Goal: Task Accomplishment & Management: Manage account settings

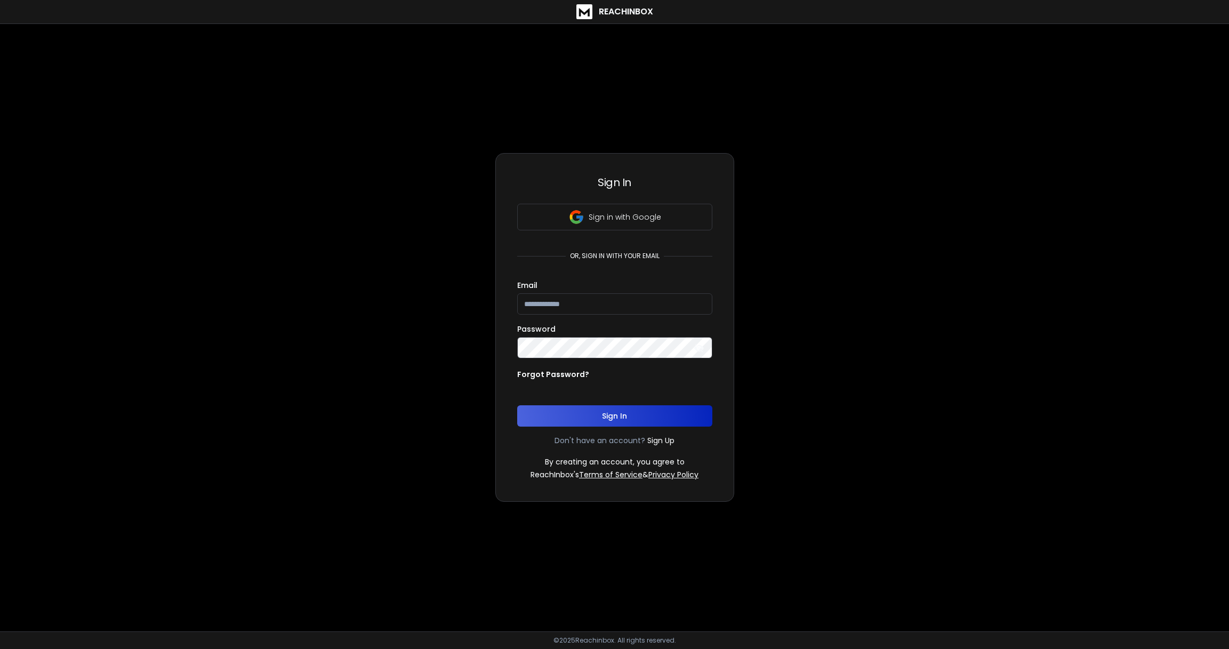
click at [577, 307] on input "email" at bounding box center [614, 303] width 195 height 21
type input "**********"
click at [624, 416] on button "Sign In" at bounding box center [614, 415] width 195 height 21
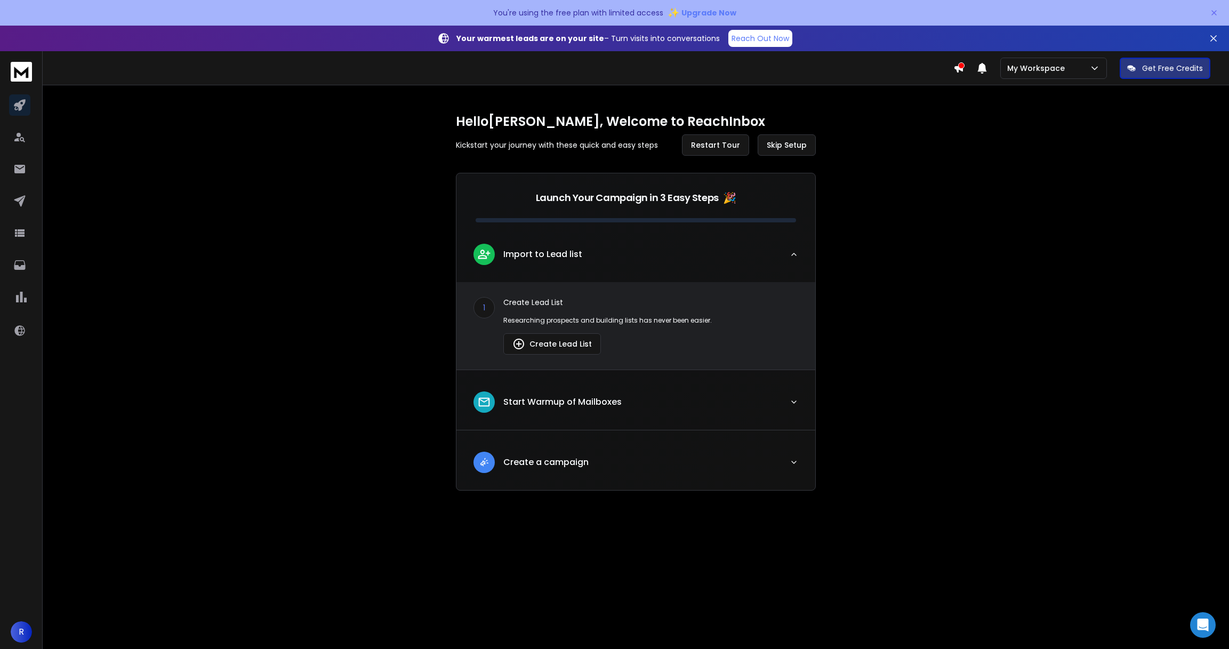
click at [1217, 39] on icon at bounding box center [1213, 39] width 10 height 10
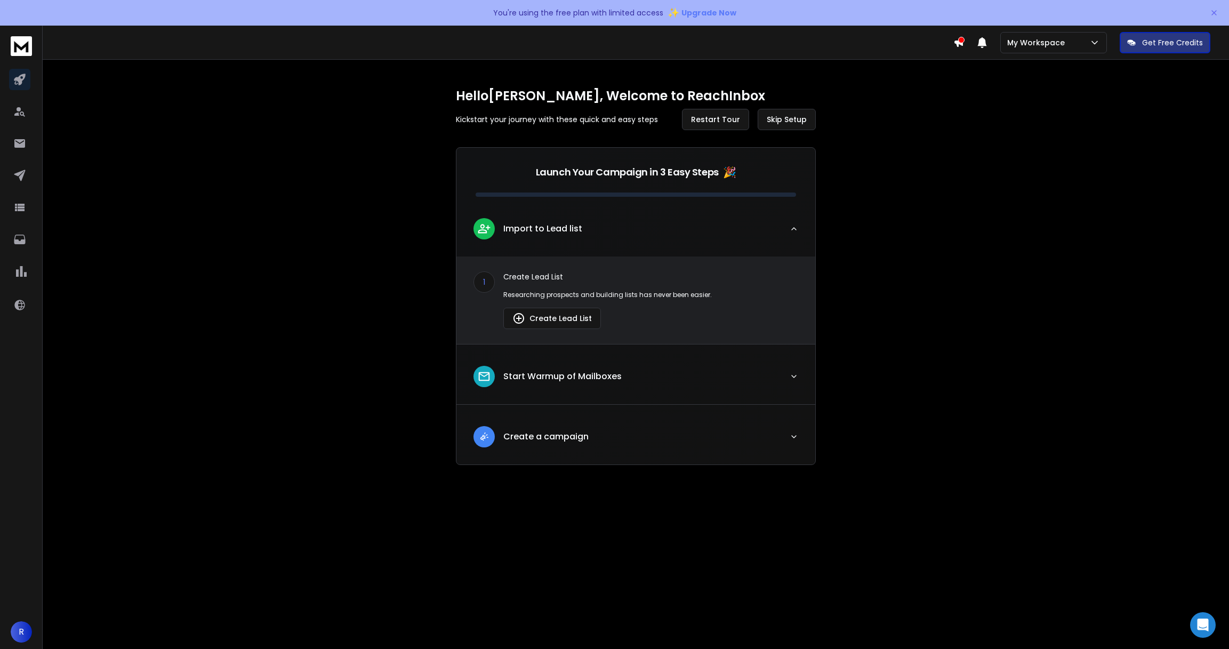
click at [1218, 8] on div "You're using the free plan with limited access ✨ Upgrade Now" at bounding box center [614, 13] width 1229 height 26
click at [1217, 9] on icon "Close notification" at bounding box center [1213, 13] width 9 height 9
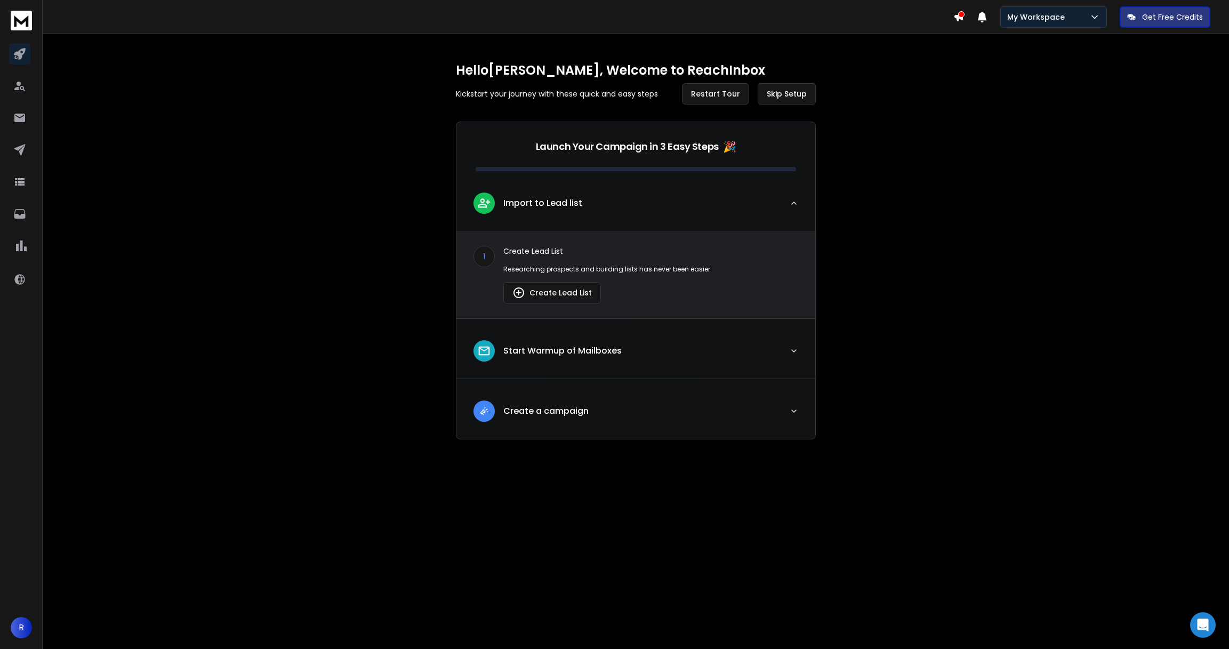
click at [1085, 22] on button "My Workspace" at bounding box center [1053, 16] width 107 height 21
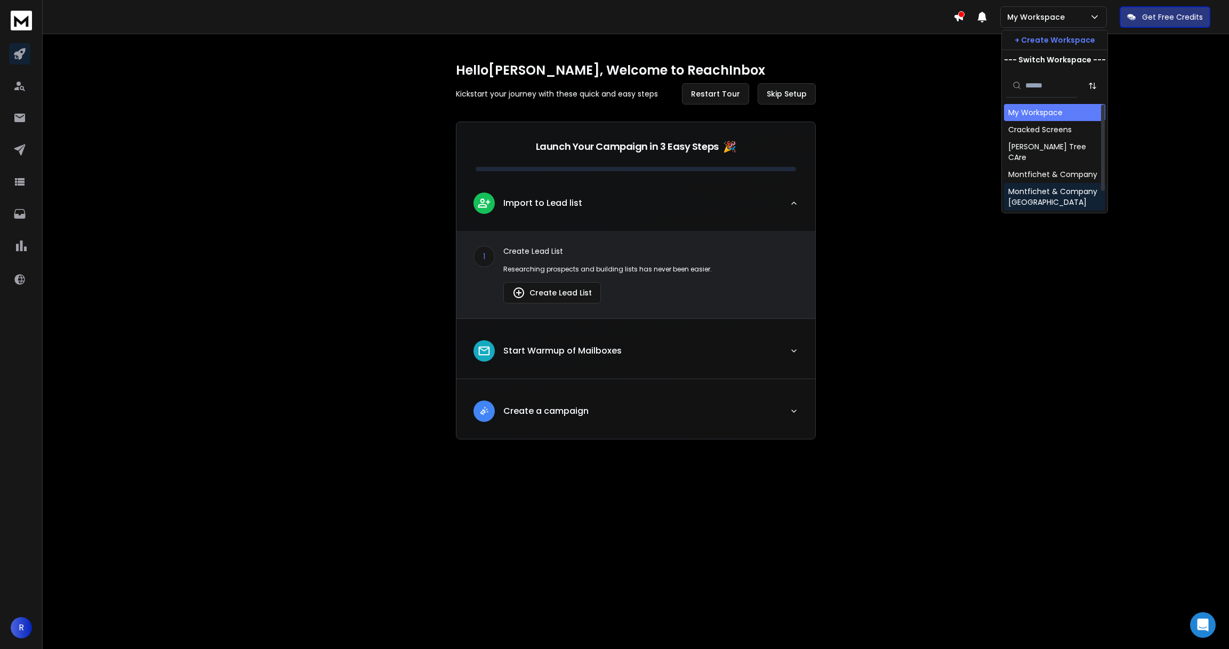
scroll to position [23, 0]
click at [1048, 207] on div "The Trusted Automation" at bounding box center [1054, 212] width 92 height 11
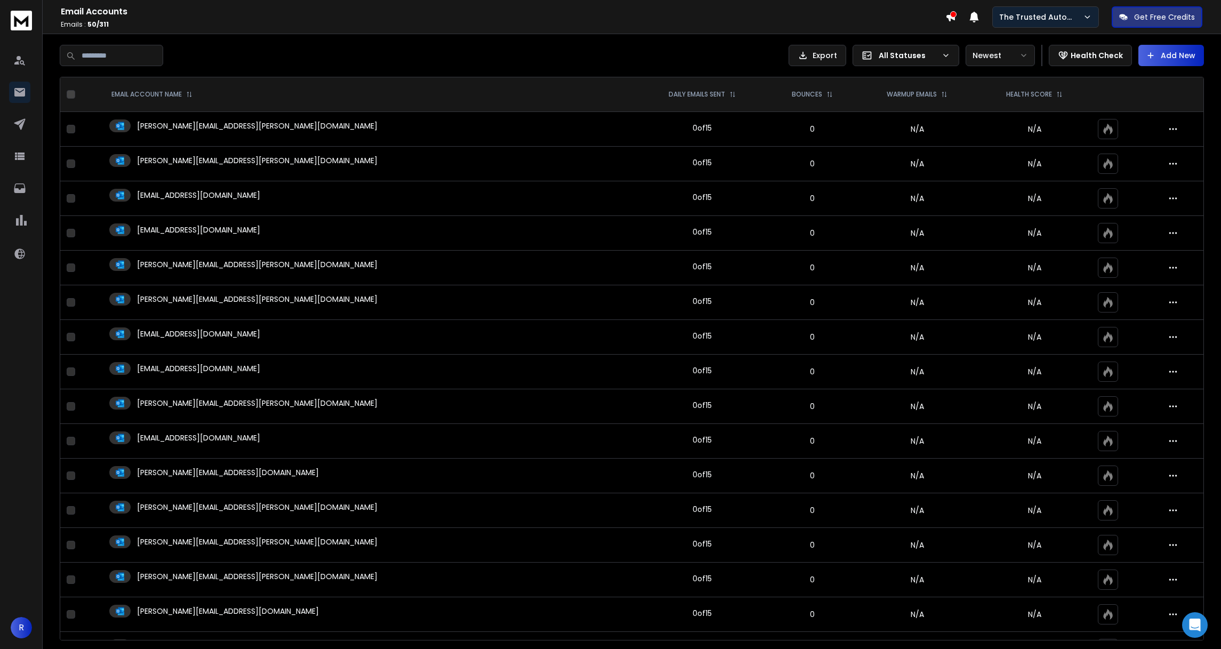
click at [1070, 16] on p "The Trusted Automation" at bounding box center [1041, 17] width 84 height 11
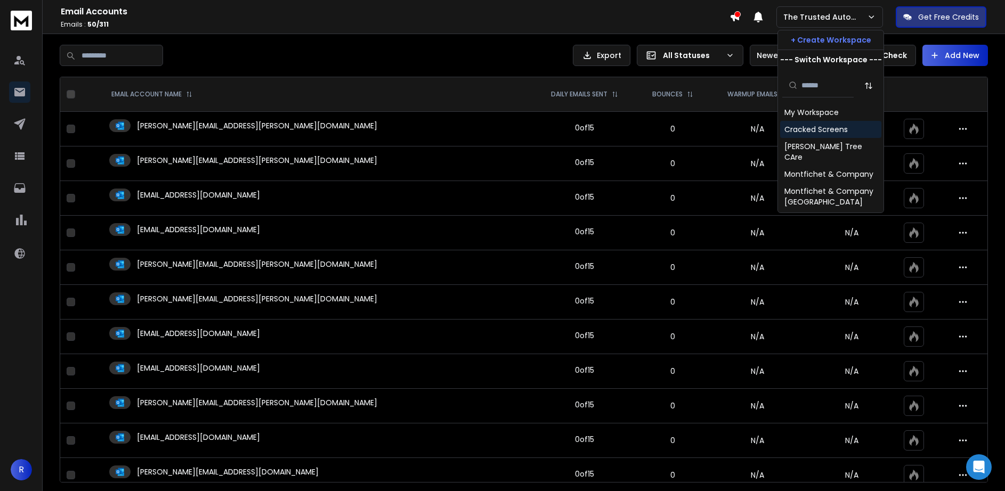
click at [302, 62] on div at bounding box center [313, 55] width 507 height 21
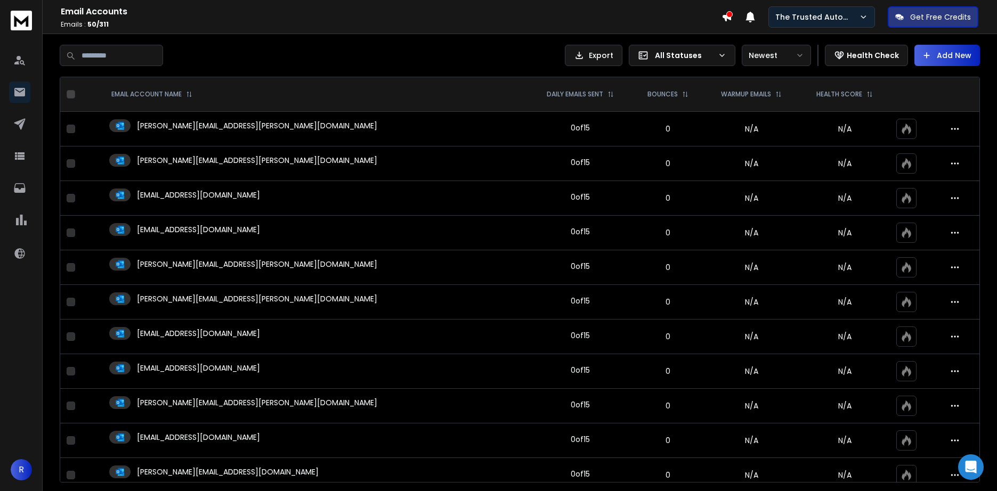
click at [812, 22] on button "The Trusted Automation" at bounding box center [822, 16] width 107 height 21
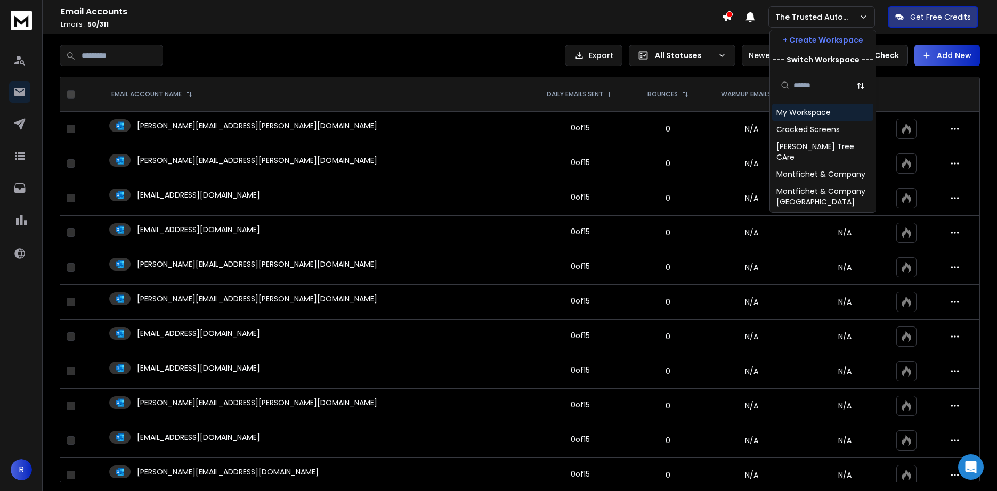
drag, startPoint x: 429, startPoint y: 64, endPoint x: 260, endPoint y: 61, distance: 169.0
click at [429, 64] on div at bounding box center [309, 55] width 499 height 21
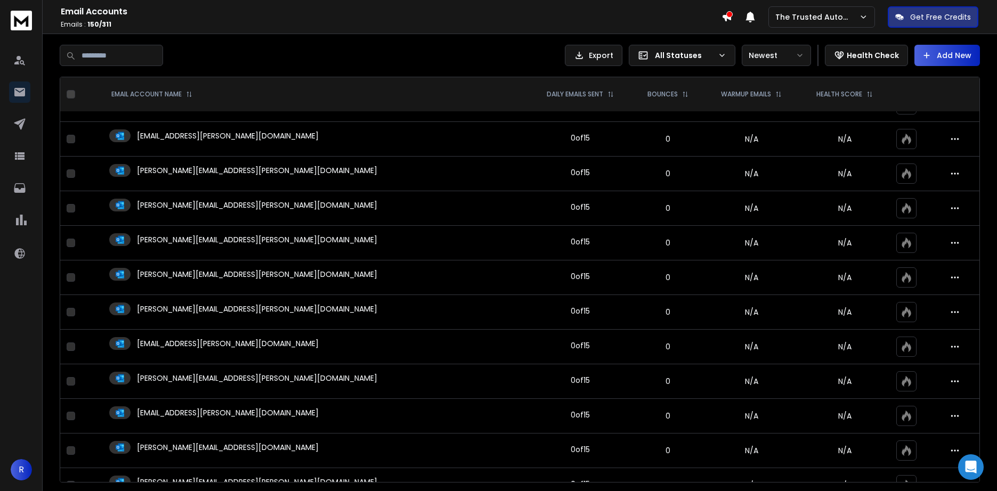
scroll to position [2282, 0]
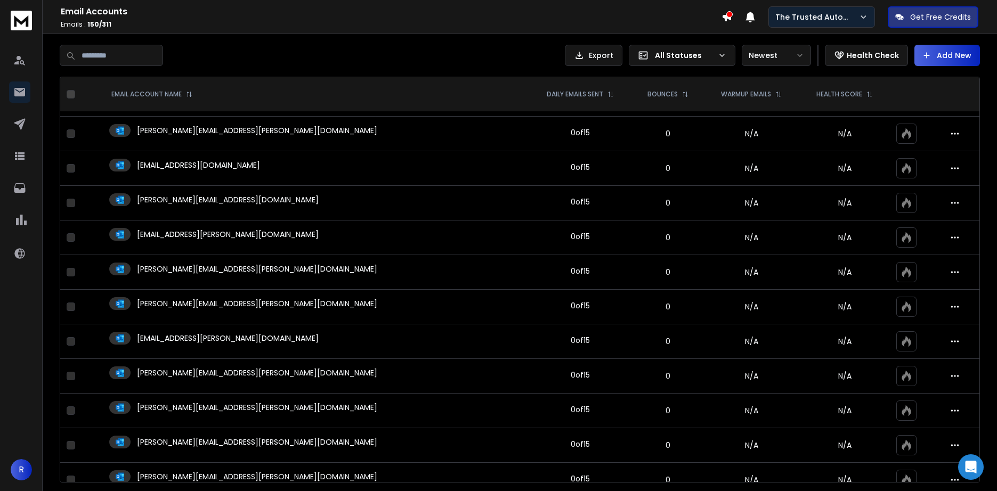
click at [817, 18] on p "The Trusted Automation" at bounding box center [818, 17] width 84 height 11
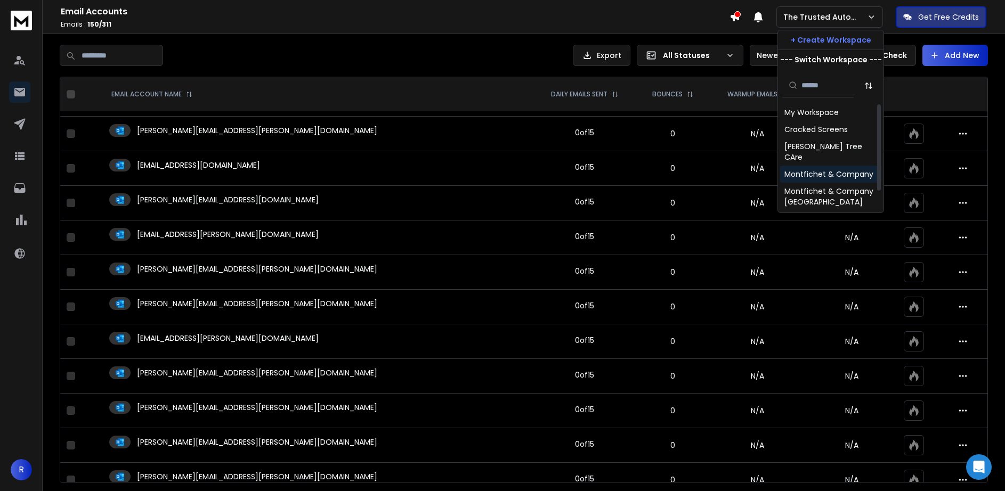
click at [822, 169] on div "Montfichet & Company" at bounding box center [829, 174] width 89 height 11
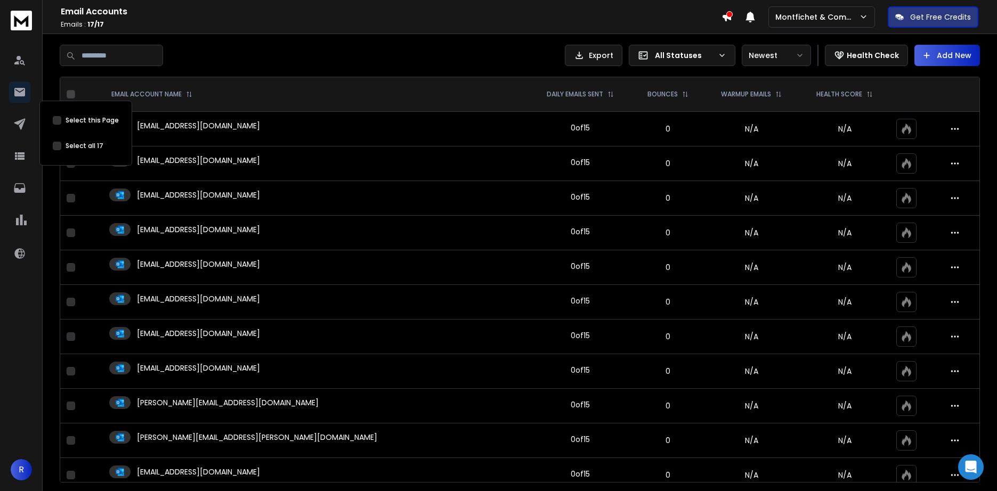
click at [69, 94] on button "Select this Page" at bounding box center [71, 94] width 9 height 9
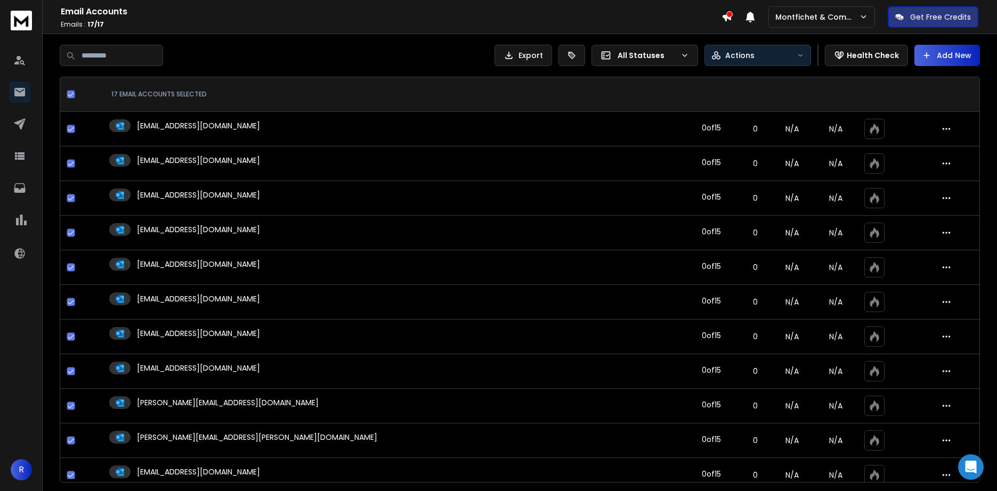
click at [776, 55] on div "Actions" at bounding box center [752, 55] width 81 height 11
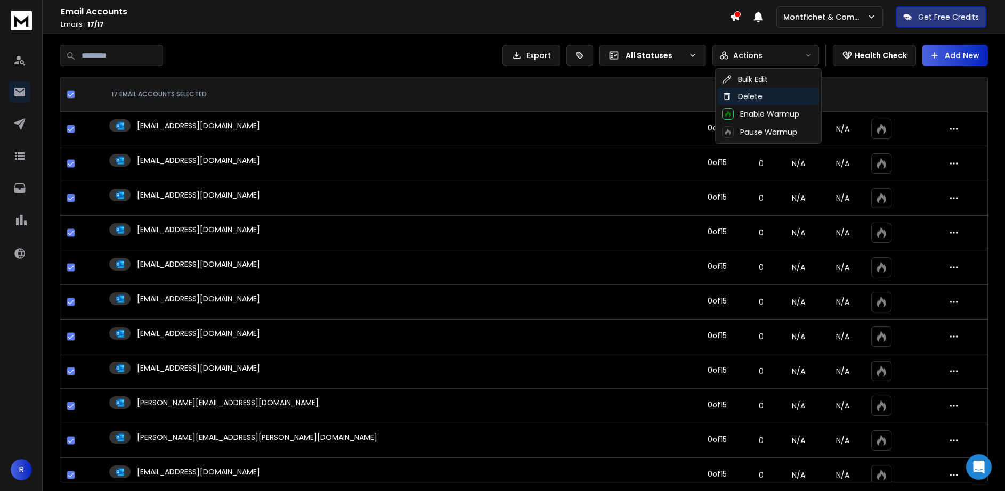
drag, startPoint x: 756, startPoint y: 96, endPoint x: 716, endPoint y: 92, distance: 40.3
click at [756, 96] on div "Delete" at bounding box center [742, 96] width 41 height 11
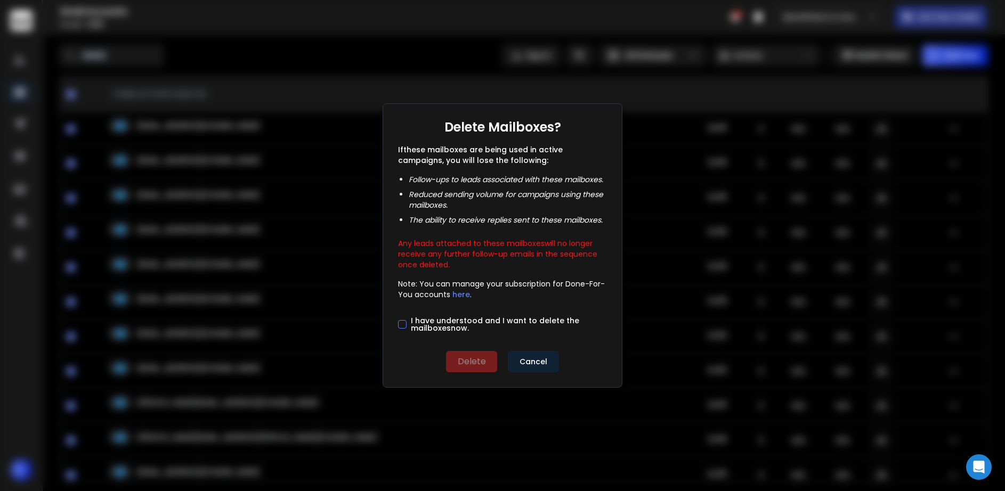
click at [400, 320] on button "I have understood and I want to delete the mailbox es now." at bounding box center [402, 324] width 9 height 9
click at [477, 359] on button "Delete" at bounding box center [471, 361] width 51 height 21
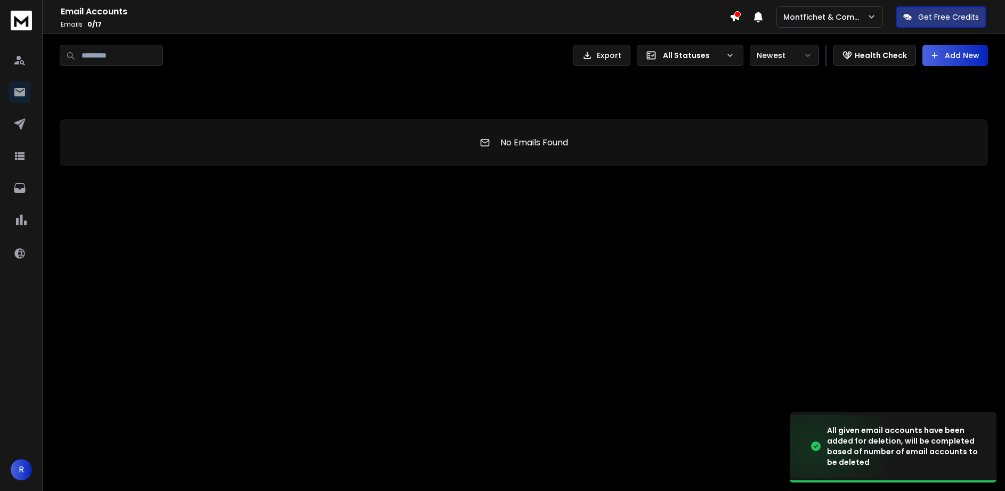
click at [315, 228] on div "Your warmest leads are on your site – Turn visits into conversations Reach Out …" at bounding box center [502, 245] width 1005 height 491
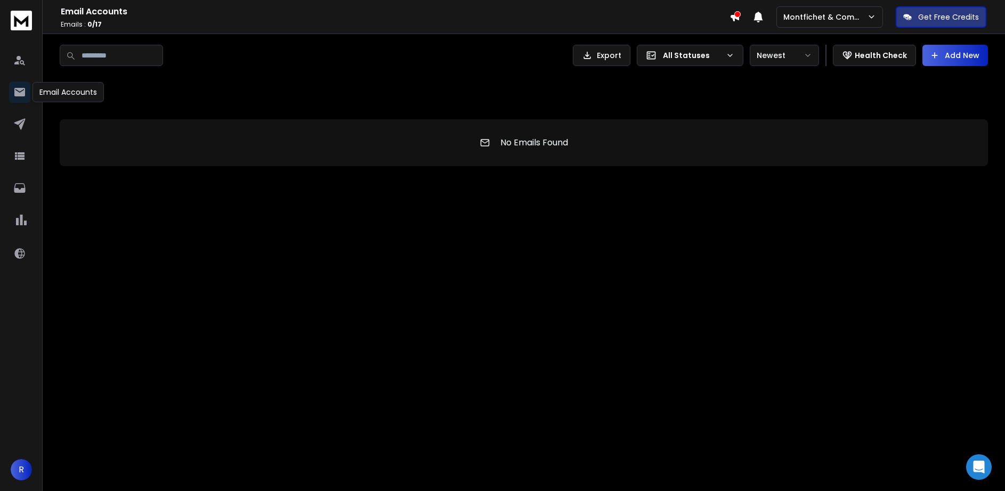
click at [23, 95] on icon at bounding box center [19, 92] width 11 height 9
click at [837, 22] on p "Montfichet & Company" at bounding box center [826, 17] width 84 height 11
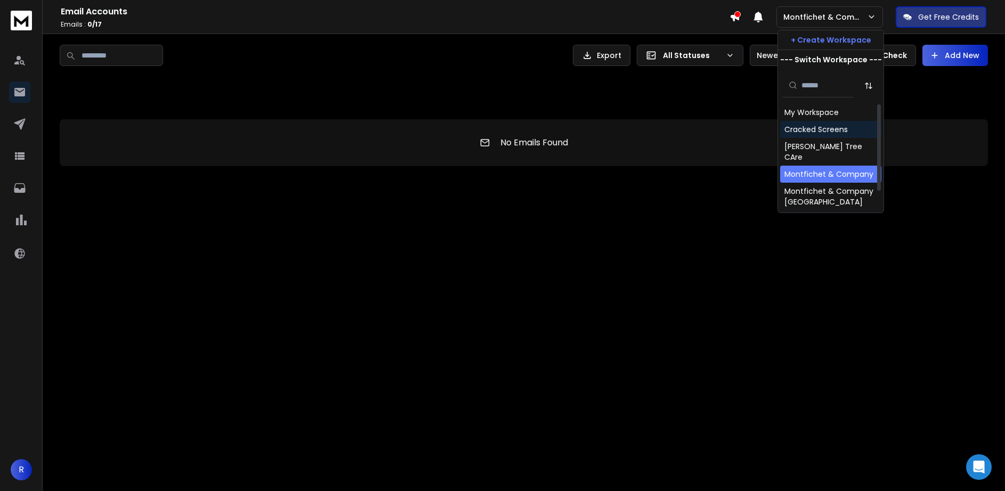
click at [838, 128] on div "Cracked Screens" at bounding box center [816, 129] width 63 height 11
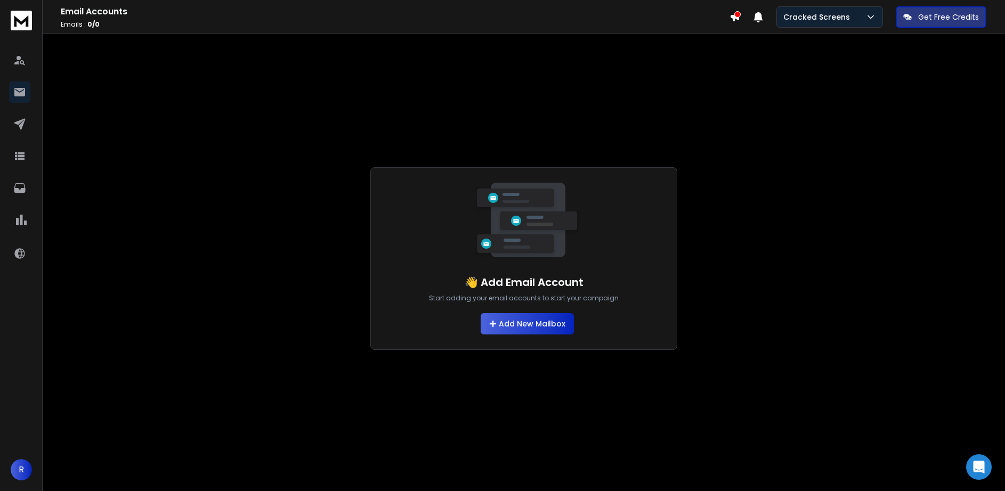
click at [819, 17] on p "Cracked Screens" at bounding box center [819, 17] width 71 height 11
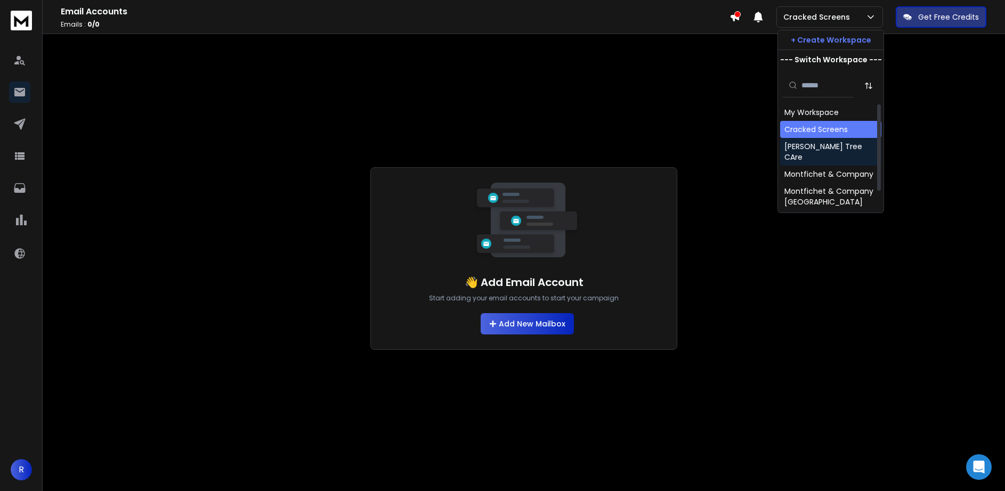
click at [819, 146] on div "[PERSON_NAME] Tree CAre" at bounding box center [831, 151] width 93 height 21
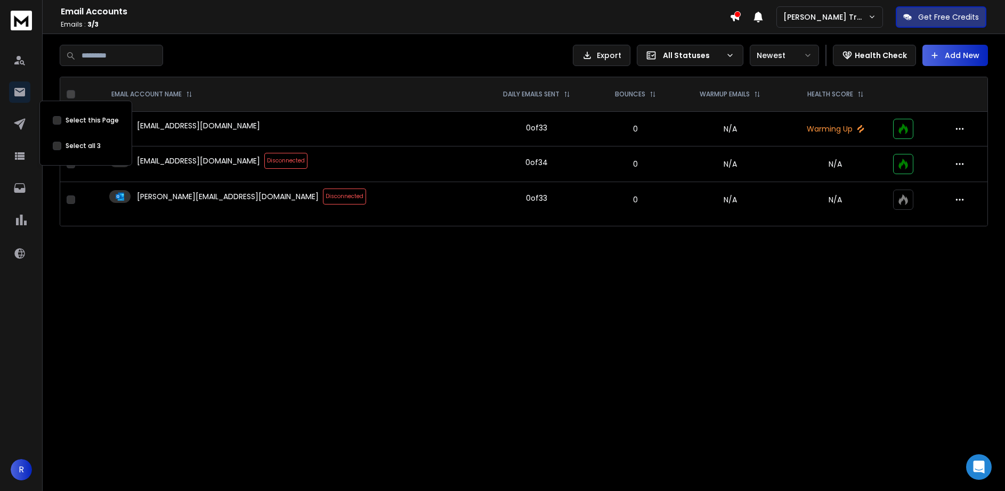
click at [69, 95] on button "Select this Page" at bounding box center [71, 94] width 9 height 9
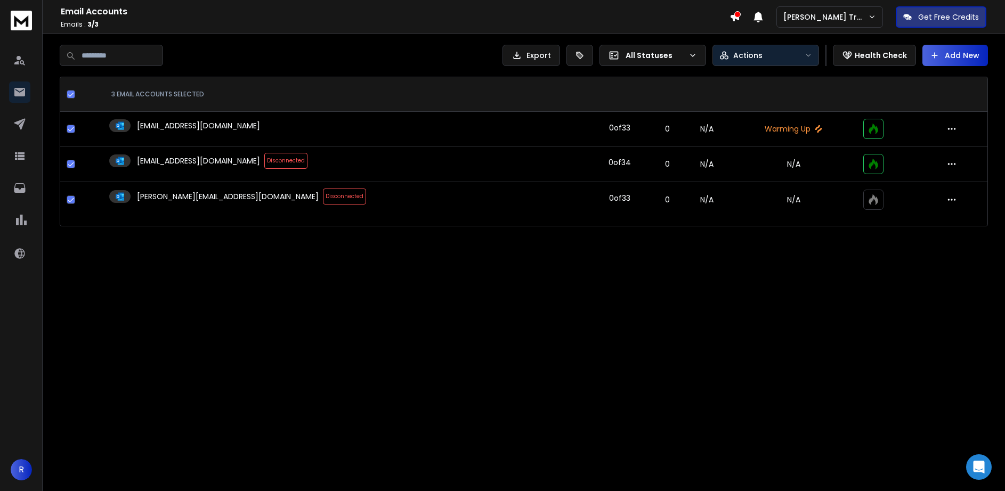
click at [759, 55] on p "Actions" at bounding box center [747, 55] width 29 height 11
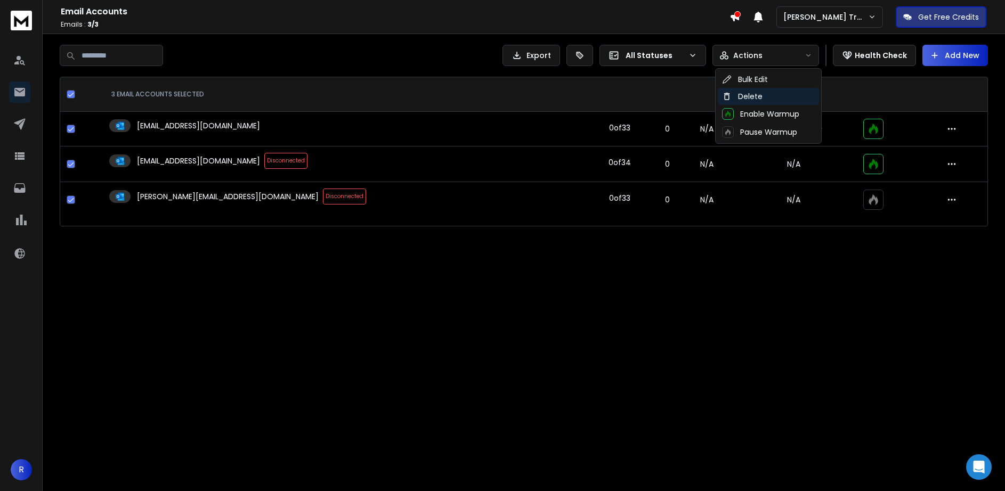
click at [754, 98] on div "Delete" at bounding box center [742, 96] width 41 height 11
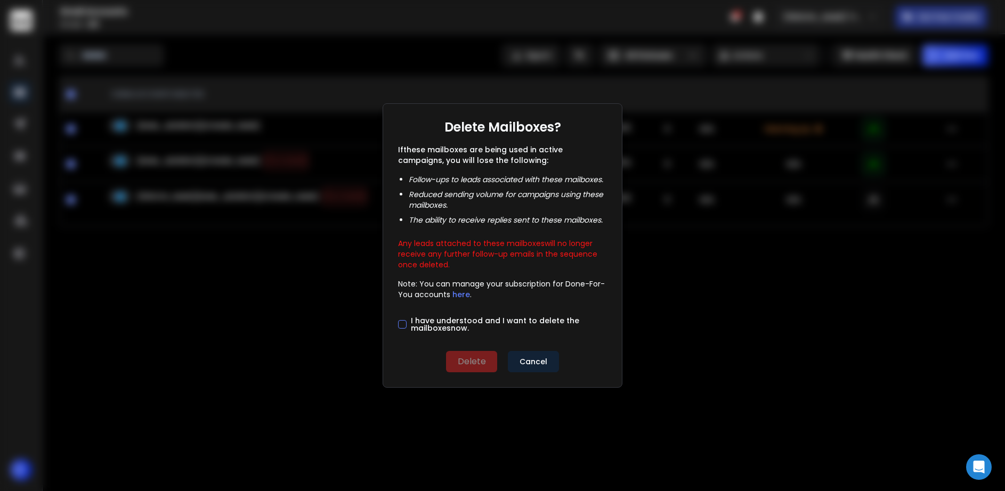
click at [404, 327] on button "I have understood and I want to delete the mailbox es now." at bounding box center [402, 324] width 9 height 9
click at [467, 362] on button "Delete" at bounding box center [471, 361] width 51 height 21
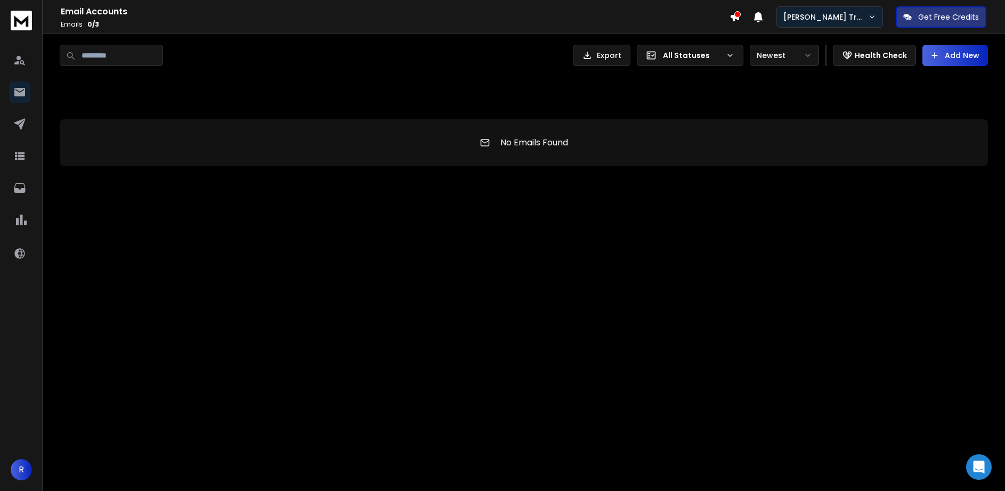
click at [817, 23] on button "[PERSON_NAME] Tree CAre" at bounding box center [830, 16] width 107 height 21
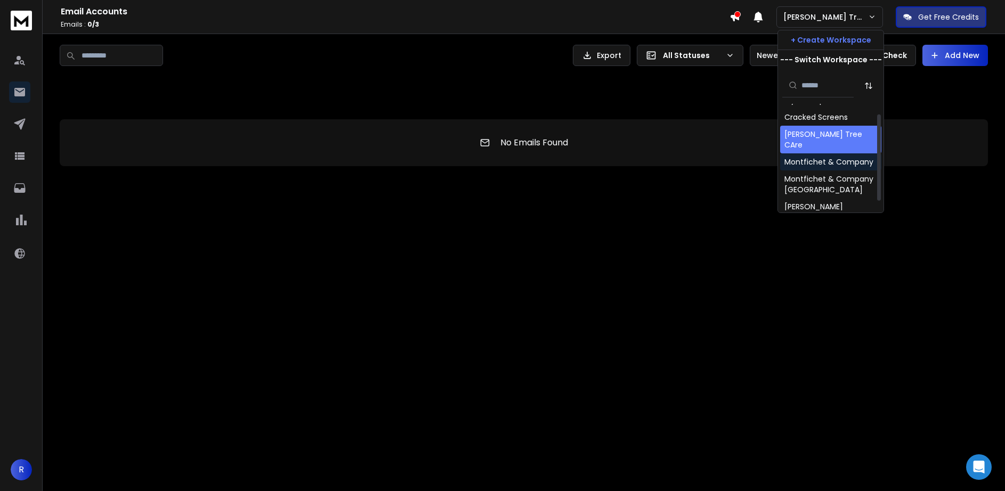
scroll to position [23, 0]
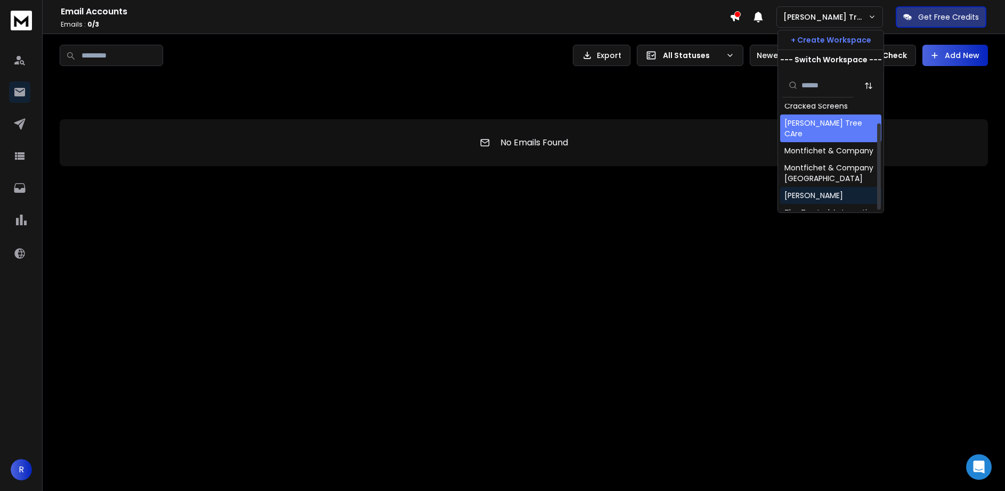
click at [817, 190] on div "[PERSON_NAME]" at bounding box center [814, 195] width 59 height 11
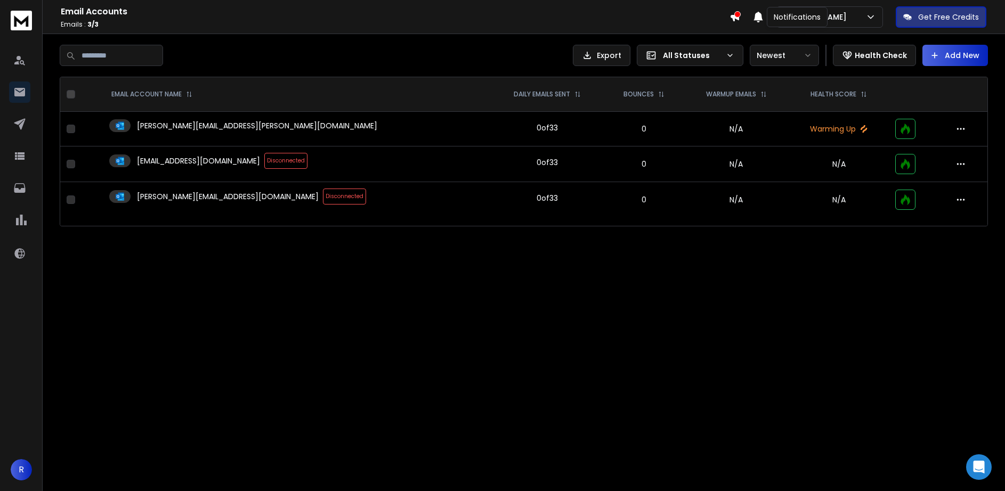
click at [807, 19] on div "Notifications" at bounding box center [797, 17] width 61 height 20
click at [866, 18] on div "[PERSON_NAME]" at bounding box center [830, 17] width 93 height 11
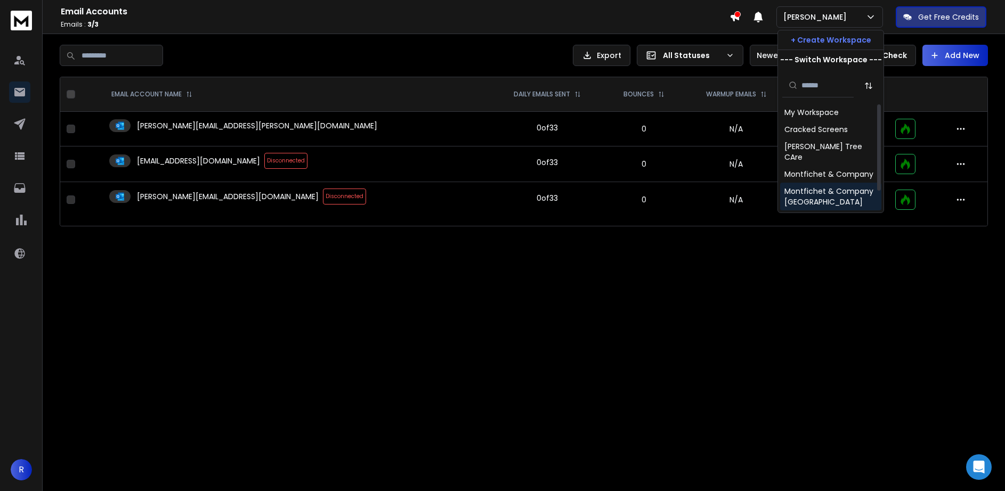
click at [818, 187] on div "Montfichet & Company [GEOGRAPHIC_DATA]" at bounding box center [831, 196] width 93 height 21
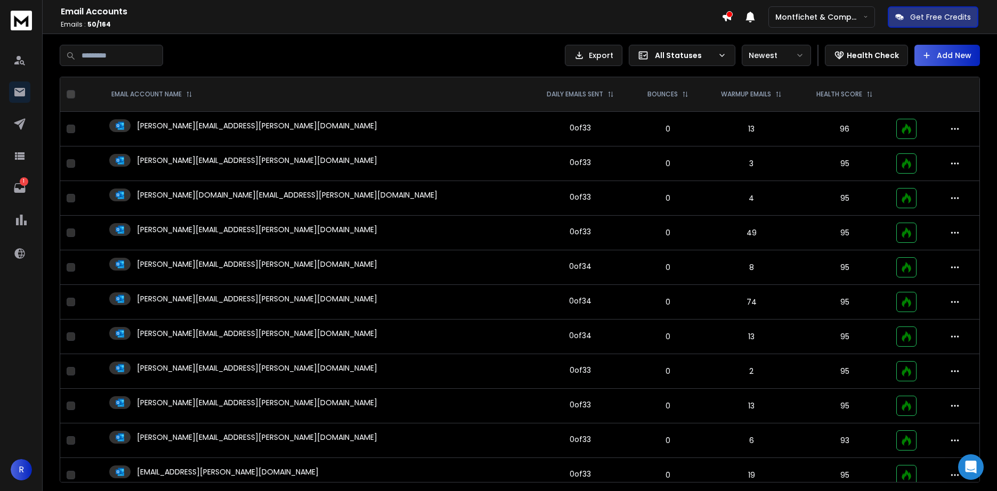
drag, startPoint x: 111, startPoint y: 26, endPoint x: 97, endPoint y: 29, distance: 14.7
click at [97, 29] on div "Email Accounts Emails : 50 / 164 Montfichet & Company [GEOGRAPHIC_DATA] Get Fre…" at bounding box center [498, 17] width 997 height 34
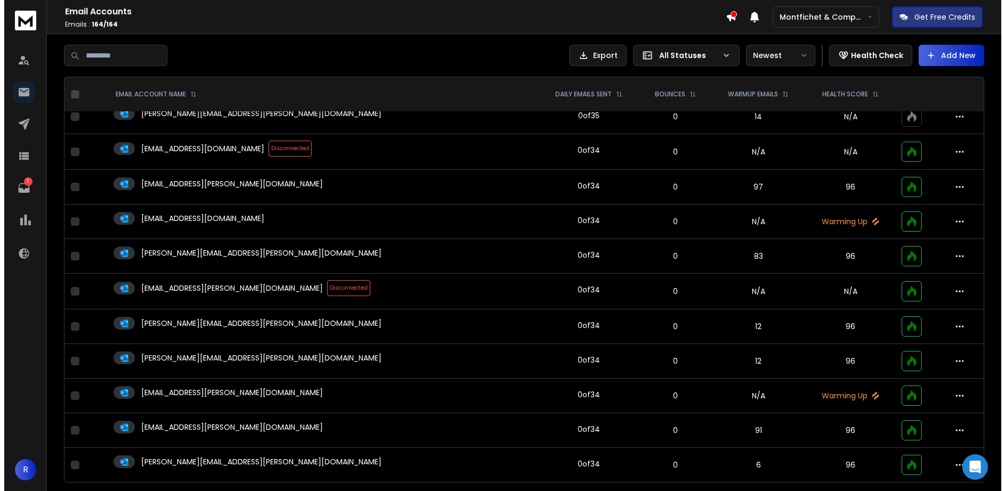
scroll to position [3232, 0]
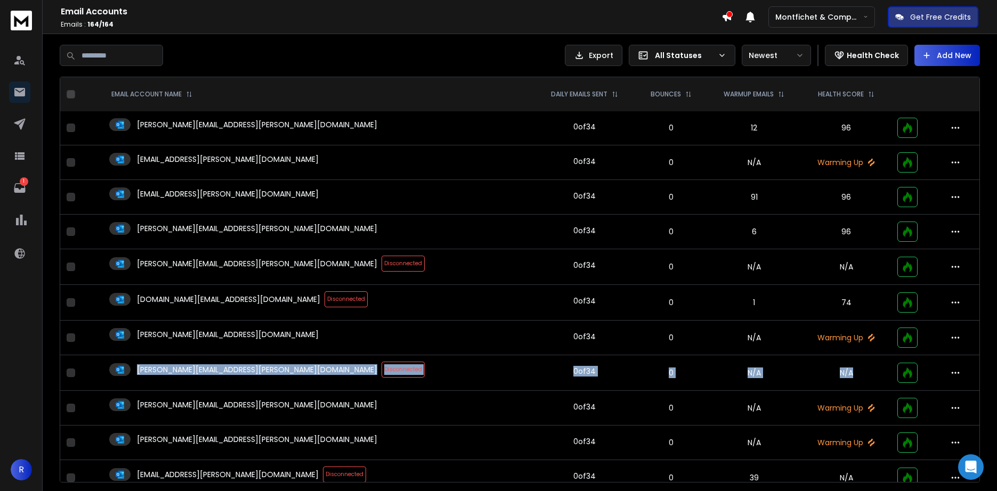
drag, startPoint x: 887, startPoint y: 366, endPoint x: 884, endPoint y: 409, distance: 43.8
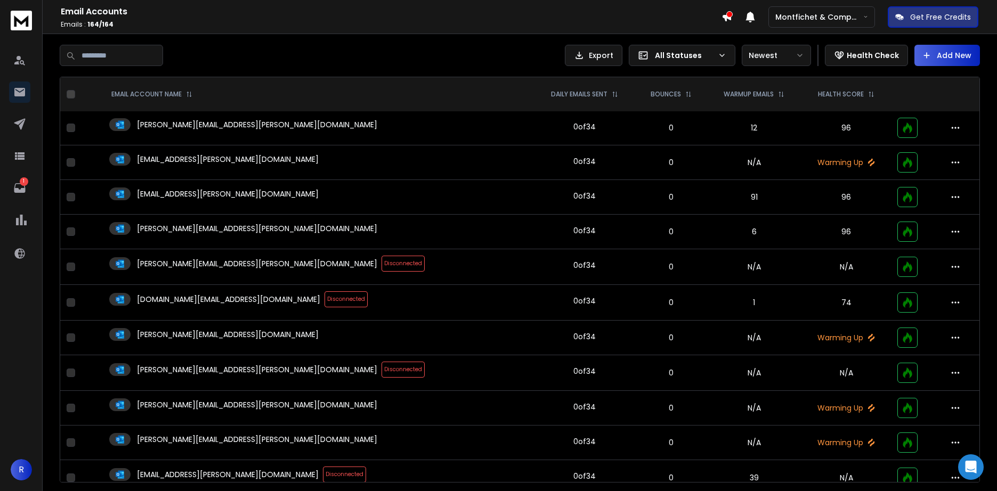
click at [335, 317] on td "[DOMAIN_NAME][EMAIL_ADDRESS][DOMAIN_NAME] Disconnected" at bounding box center [318, 303] width 431 height 36
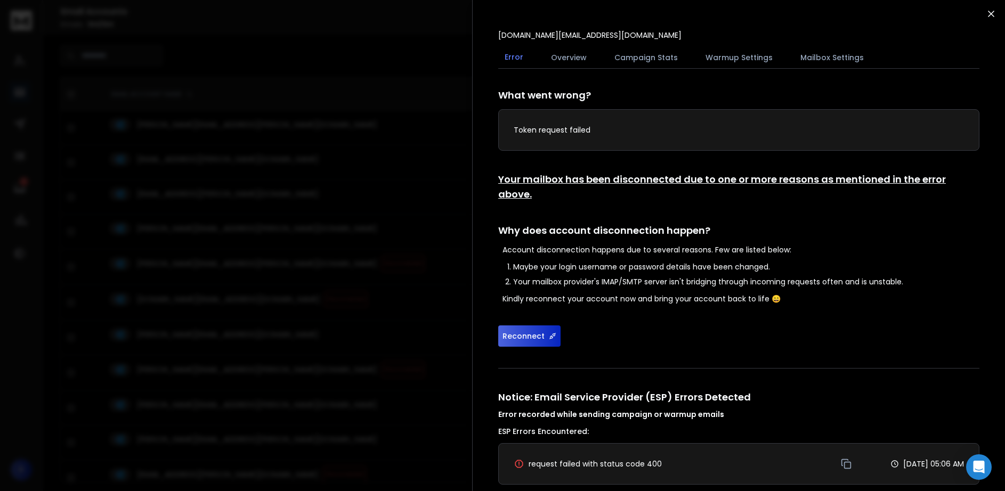
click at [989, 13] on icon "button" at bounding box center [991, 13] width 5 height 5
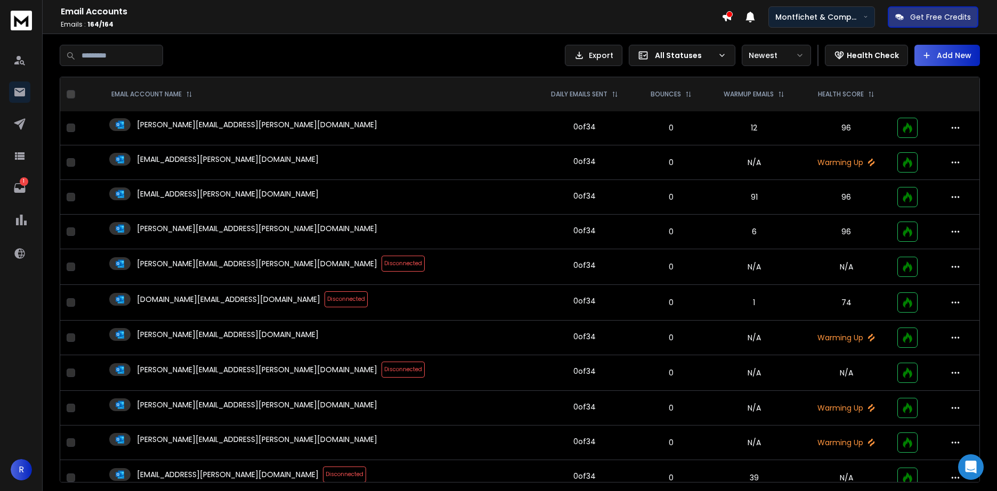
click at [836, 16] on p "Montfichet & Company Atlanta" at bounding box center [820, 17] width 88 height 11
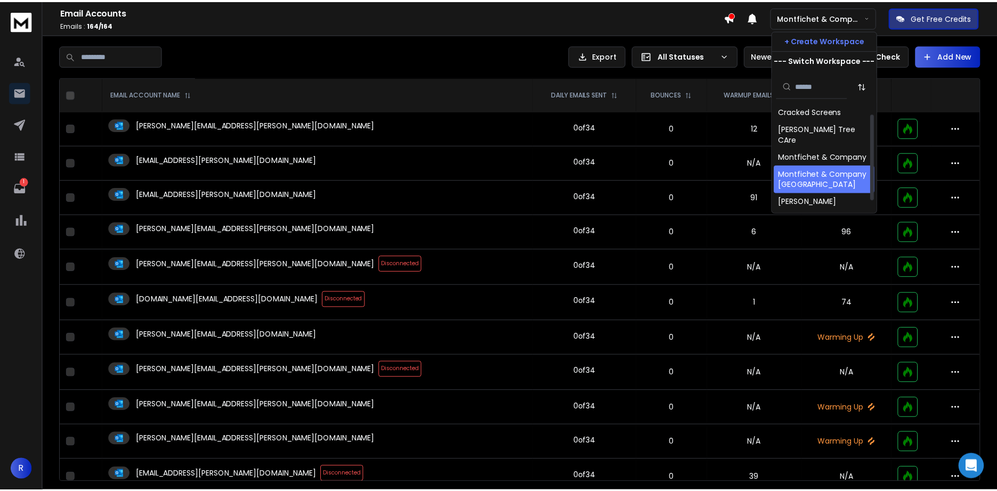
scroll to position [23, 0]
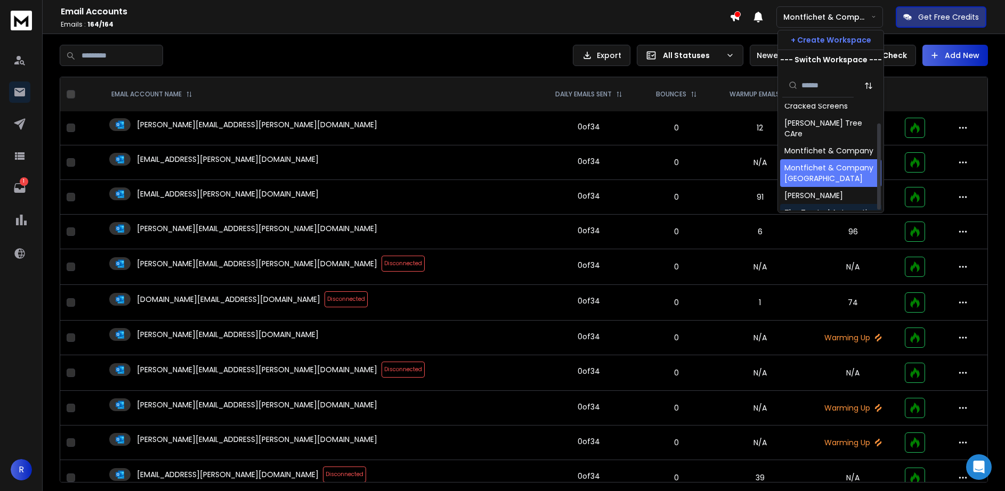
click at [822, 207] on div "The Trusted Automation" at bounding box center [831, 212] width 92 height 11
